Goal: Check status

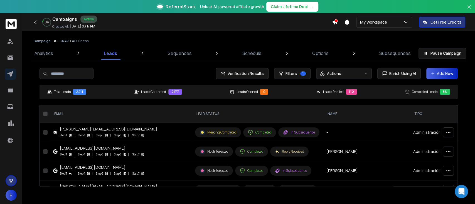
scroll to position [1544, 0]
